Goal: Information Seeking & Learning: Find specific fact

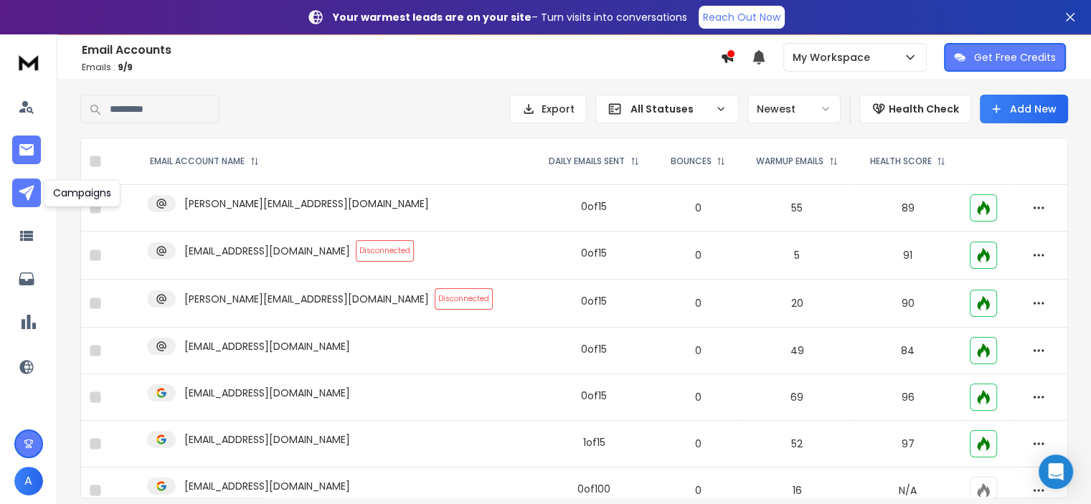
click at [34, 200] on icon at bounding box center [26, 192] width 17 height 17
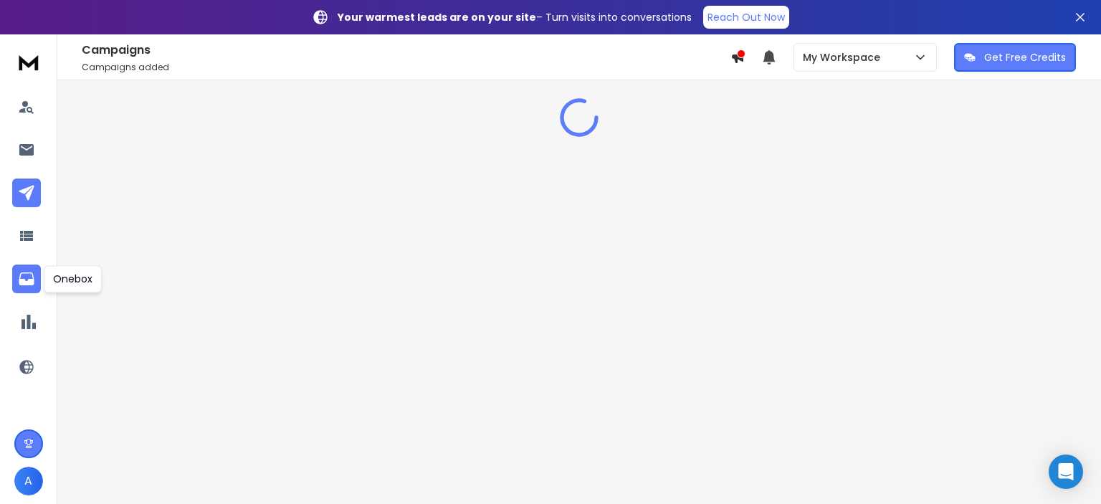
click at [22, 274] on icon at bounding box center [26, 278] width 17 height 17
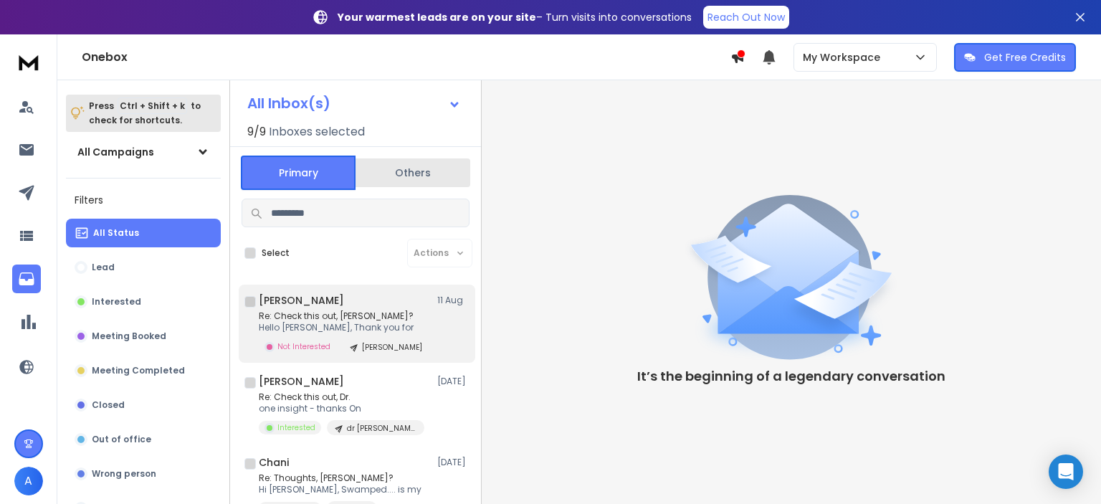
scroll to position [129, 0]
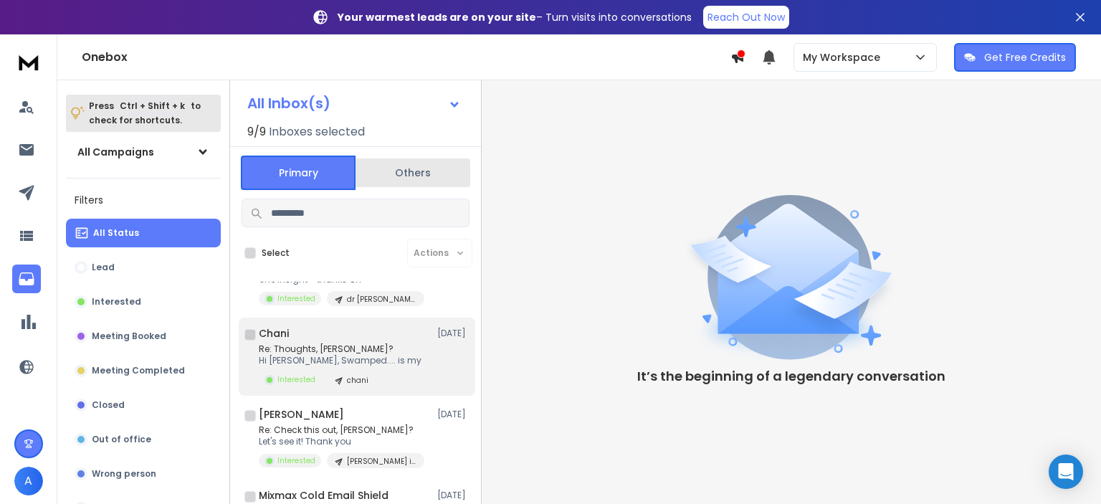
click at [379, 353] on div "Re: Thoughts, [PERSON_NAME]? Hi [PERSON_NAME], Swamped.... is my Interested cha…" at bounding box center [364, 365] width 211 height 44
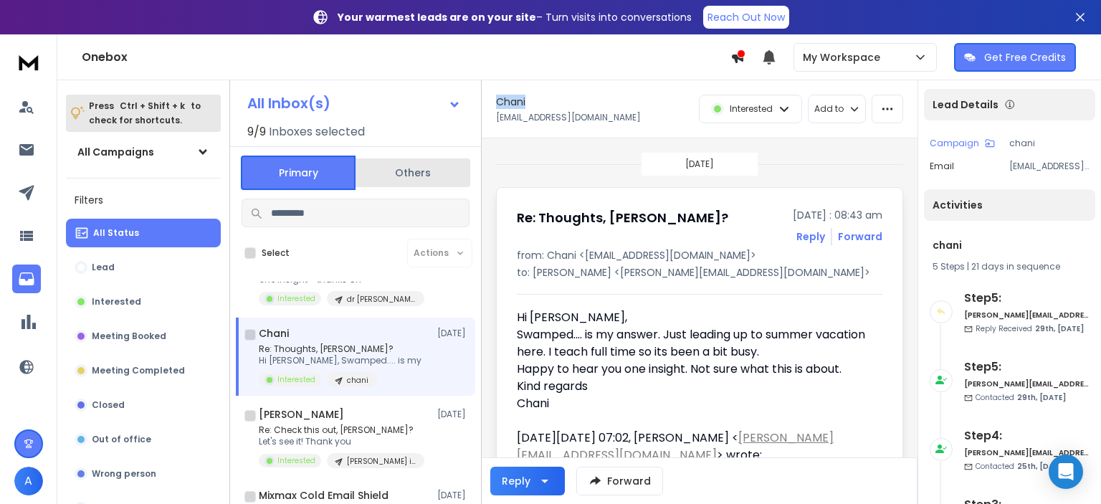
drag, startPoint x: 535, startPoint y: 96, endPoint x: 490, endPoint y: 97, distance: 45.2
click at [490, 97] on div "[PERSON_NAME] [PERSON_NAME][EMAIL_ADDRESS][DOMAIN_NAME] Interested Add to Inter…" at bounding box center [700, 109] width 436 height 58
copy h1 "Chani"
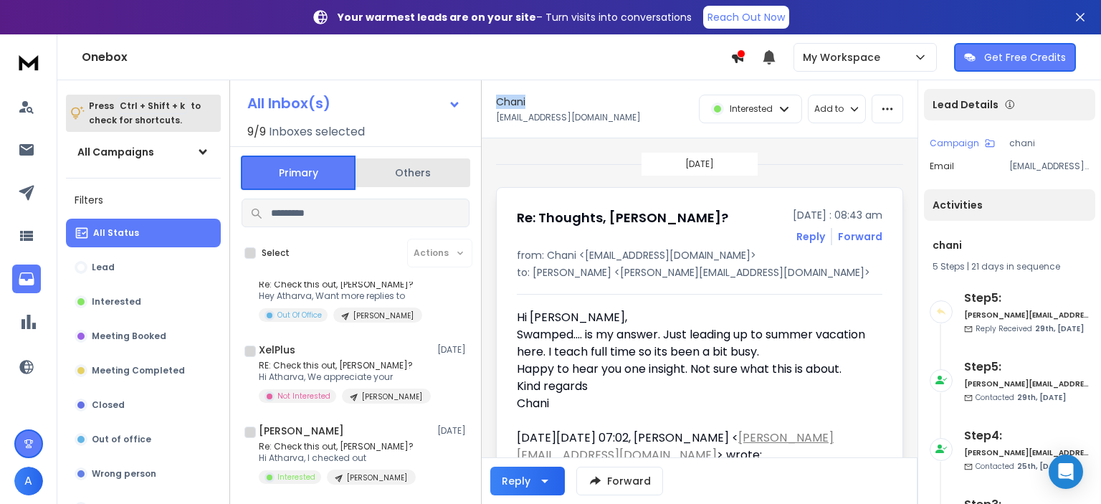
scroll to position [0, 0]
